Goal: Find specific page/section: Find specific page/section

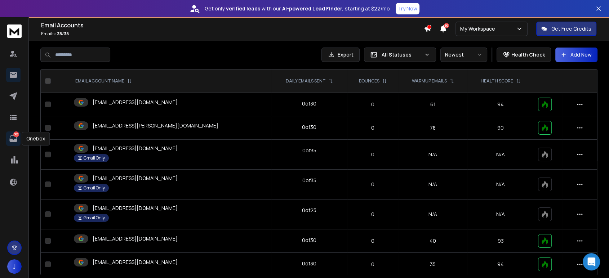
click at [16, 139] on icon at bounding box center [13, 139] width 8 height 6
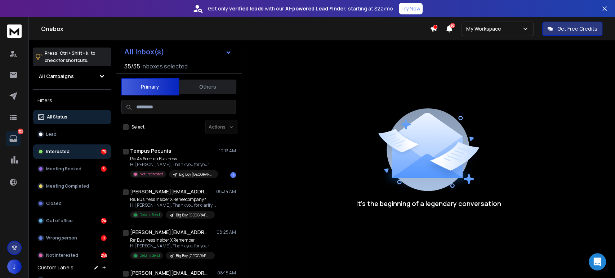
click at [76, 156] on button "Interested 73" at bounding box center [72, 152] width 78 height 14
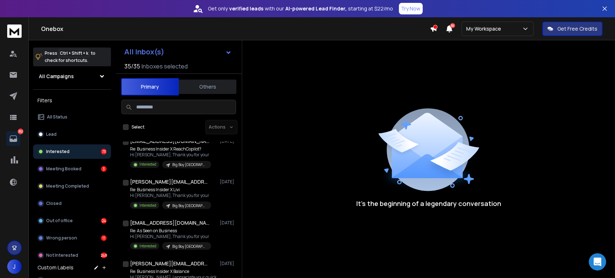
scroll to position [1027, 0]
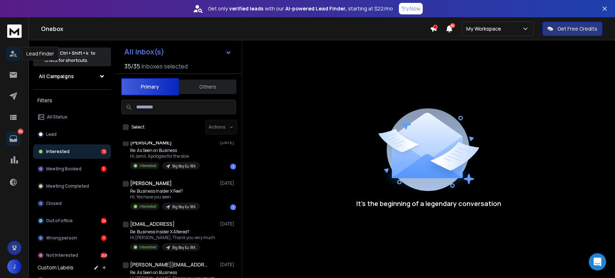
click at [14, 56] on icon at bounding box center [13, 56] width 7 height 4
